Goal: Find contact information: Find contact information

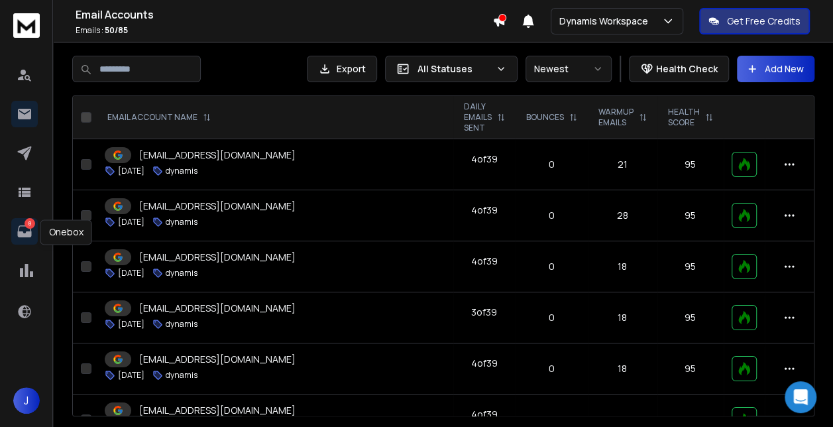
click at [27, 230] on icon at bounding box center [25, 231] width 16 height 16
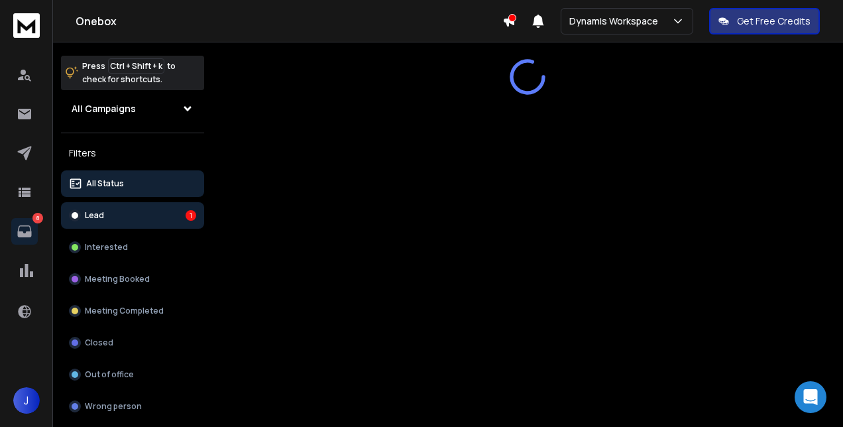
click at [140, 219] on button "Lead 1" at bounding box center [132, 215] width 143 height 27
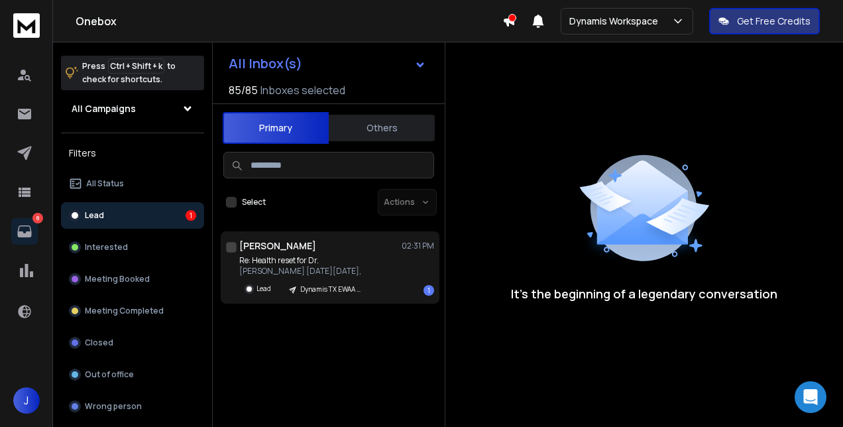
click at [366, 236] on div "Shannon Clemmons 02:31 PM Re: Health reset for Dr. Clemmons On Mon, Sep 8, Lead…" at bounding box center [330, 267] width 219 height 72
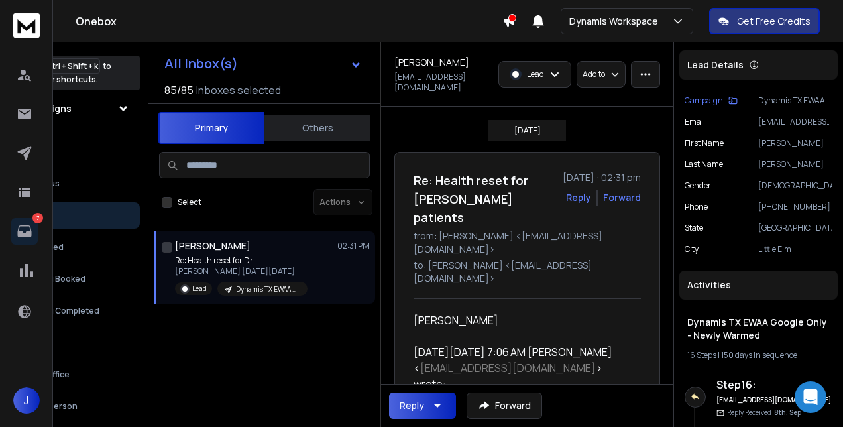
scroll to position [0, 99]
click at [781, 164] on p "Clemmons" at bounding box center [795, 164] width 74 height 11
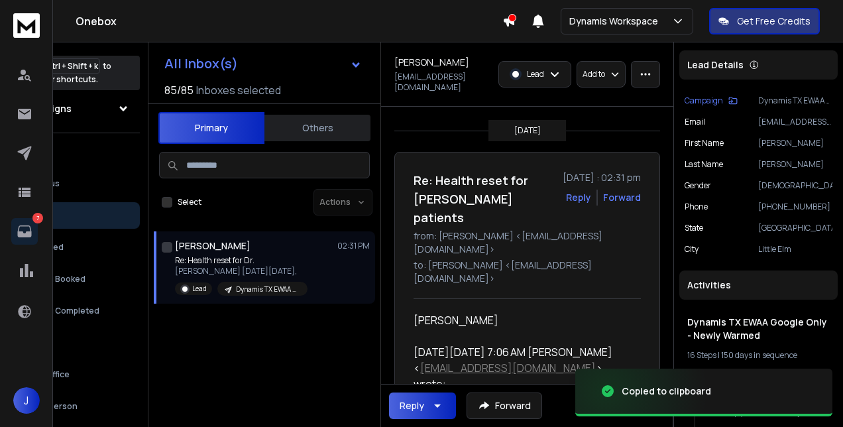
click at [758, 205] on p "(469) 733-0110" at bounding box center [795, 207] width 74 height 11
click at [544, 51] on div "Shannon Clemmons Shannon Clemmons sclemmons02@gmail.com Lead Add to Lead Add to" at bounding box center [527, 74] width 292 height 64
click at [538, 65] on div "Lead" at bounding box center [535, 74] width 72 height 25
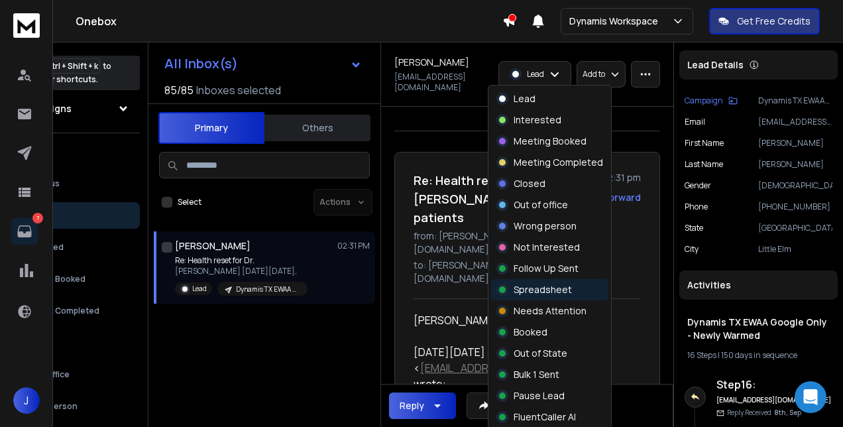
click at [565, 284] on p "Spreadsheet" at bounding box center [543, 289] width 58 height 13
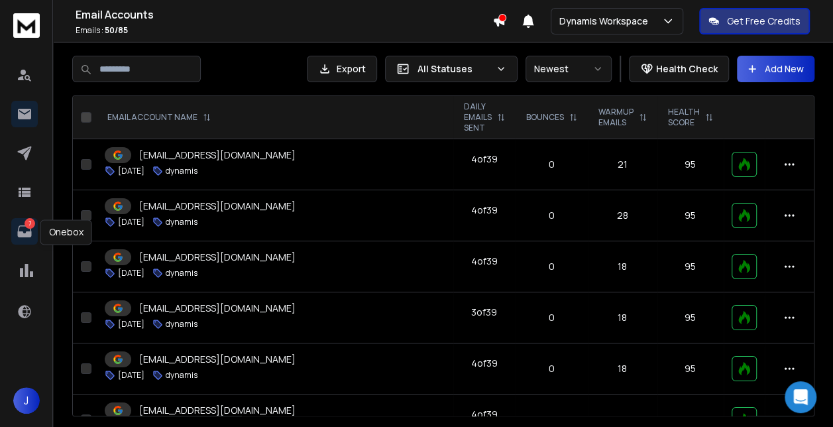
click at [25, 227] on icon at bounding box center [25, 231] width 16 height 16
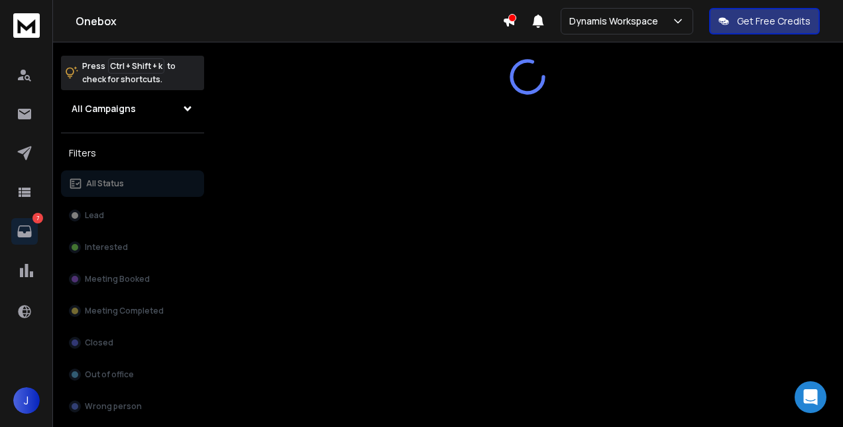
click at [158, 180] on div "All Status Lead Interested Meeting Booked Meeting Completed Closed Out of offic…" at bounding box center [132, 310] width 143 height 281
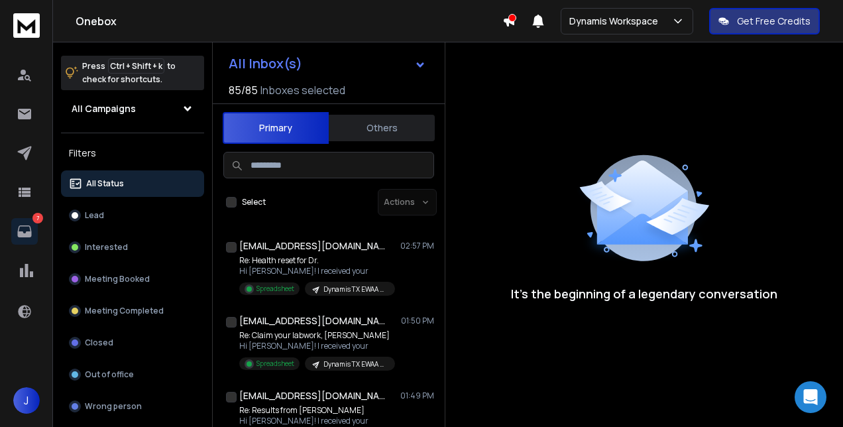
click at [328, 171] on input at bounding box center [328, 165] width 211 height 27
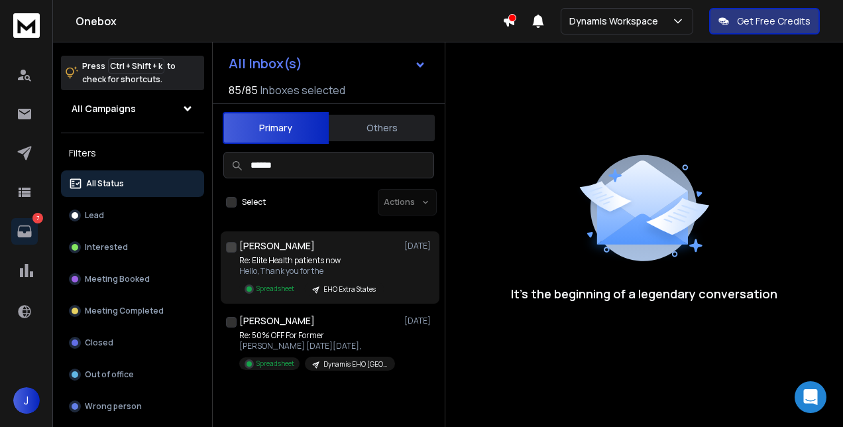
type input "******"
click at [348, 238] on div "[PERSON_NAME] [DATE] Re: Elite Health patients now Hello, Thank you for the Spr…" at bounding box center [330, 267] width 219 height 72
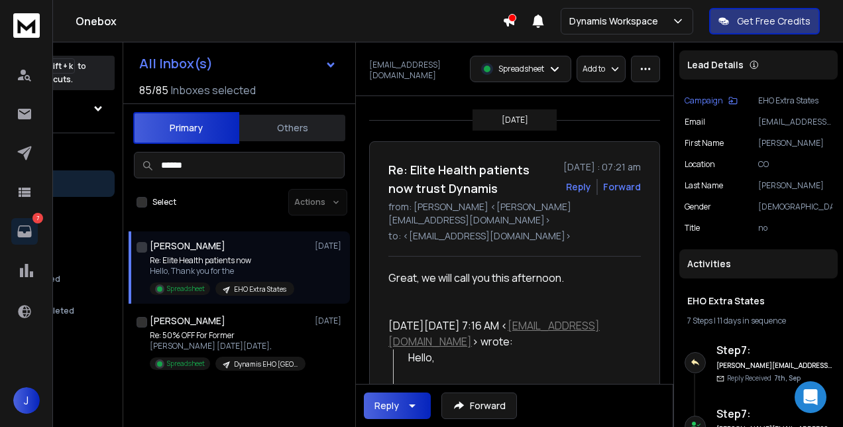
scroll to position [0, 121]
click at [785, 118] on p "[EMAIL_ADDRESS][DOMAIN_NAME]" at bounding box center [795, 122] width 74 height 11
